Goal: Task Accomplishment & Management: Manage account settings

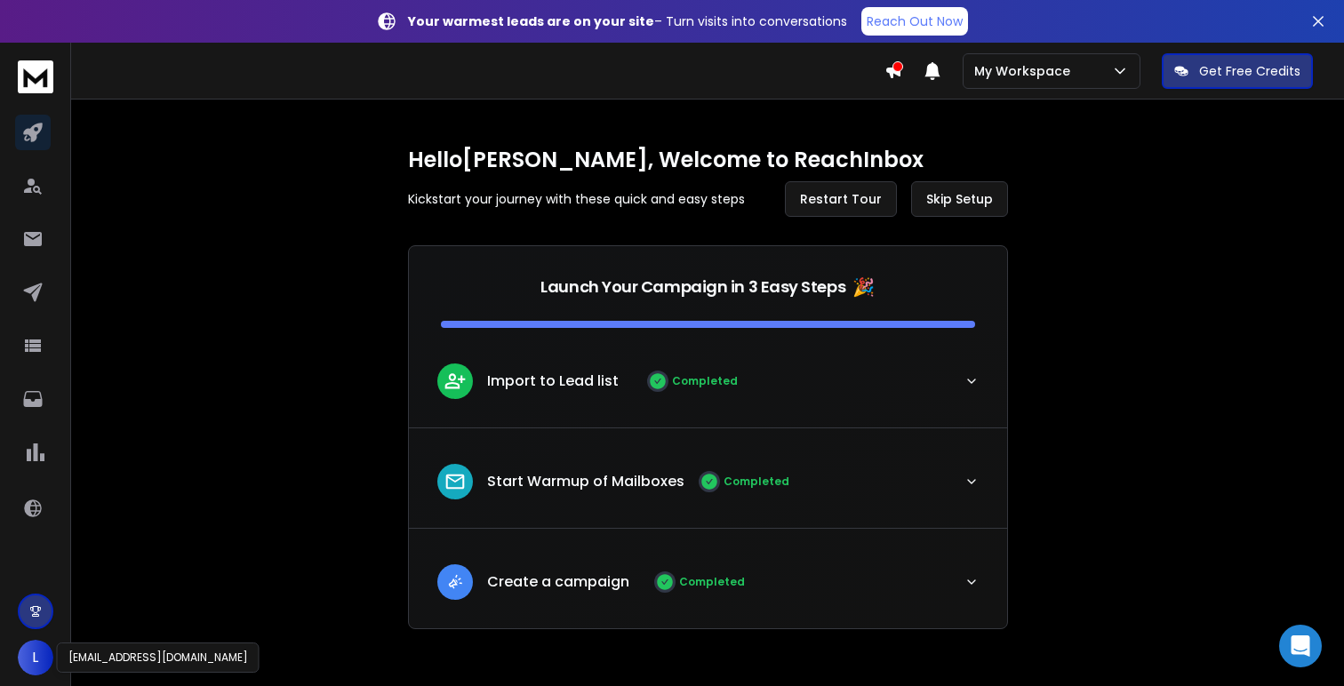
click at [41, 667] on span "L" at bounding box center [36, 658] width 36 height 36
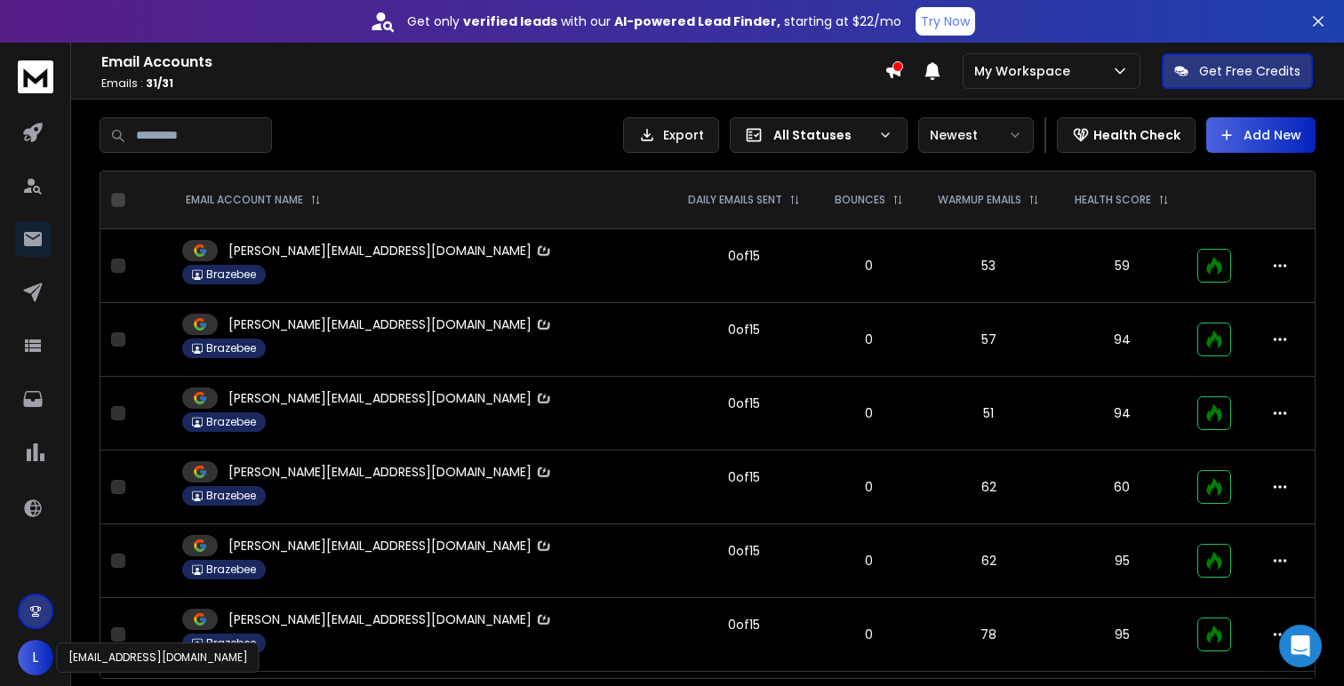
click at [25, 670] on span "L" at bounding box center [36, 658] width 36 height 36
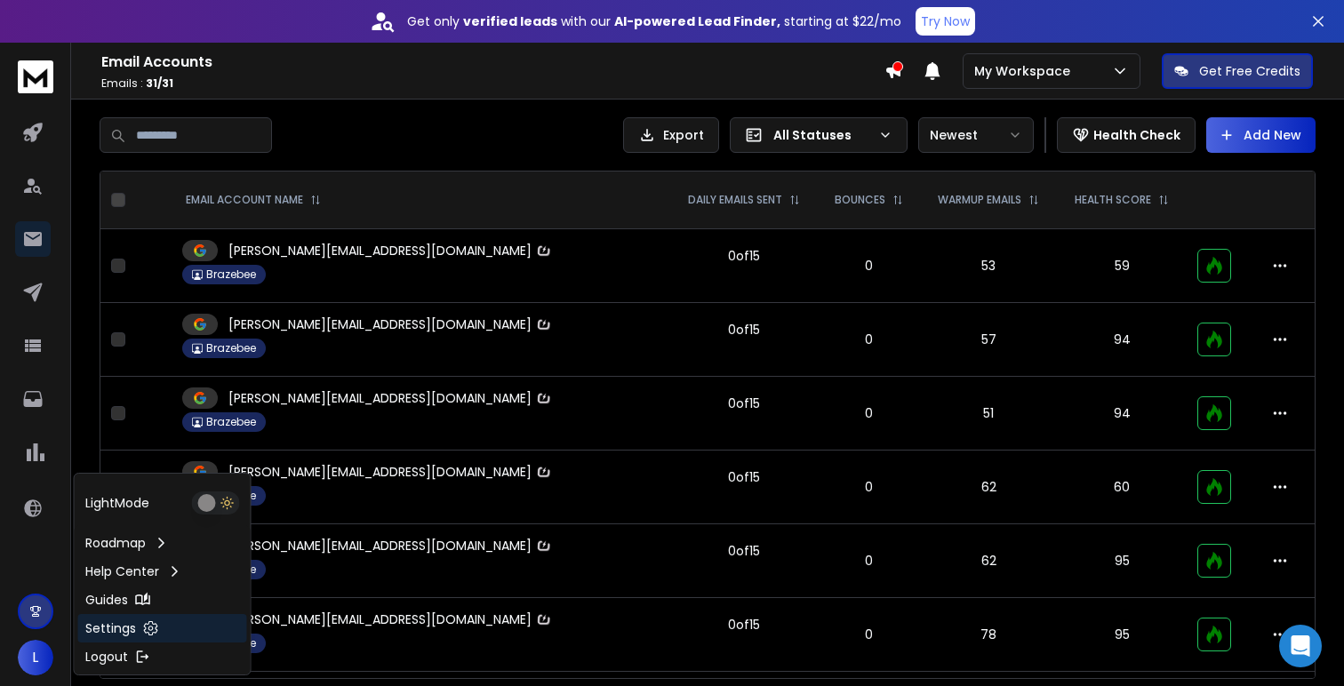
click at [105, 633] on p "Settings" at bounding box center [110, 629] width 51 height 18
